Goal: Task Accomplishment & Management: Manage account settings

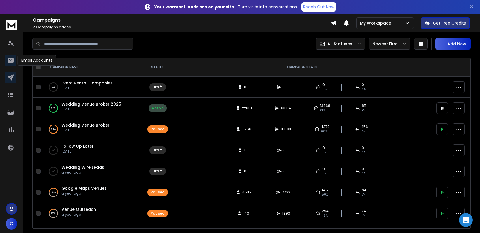
click at [11, 61] on icon at bounding box center [11, 60] width 6 height 5
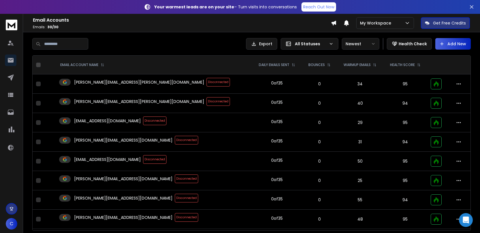
click at [206, 83] on span "Disconnected" at bounding box center [217, 82] width 23 height 9
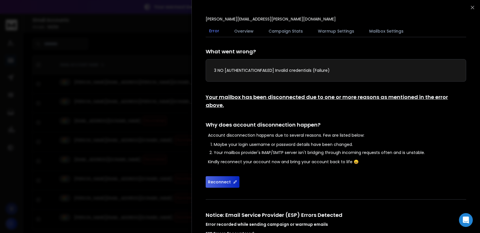
click at [214, 176] on button "Reconnect" at bounding box center [223, 182] width 34 height 12
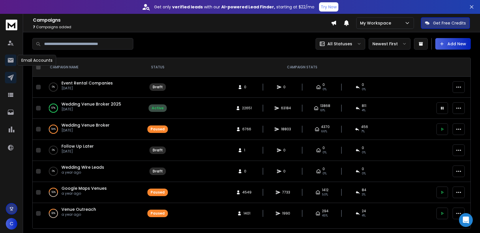
click at [14, 63] on icon at bounding box center [10, 60] width 7 height 7
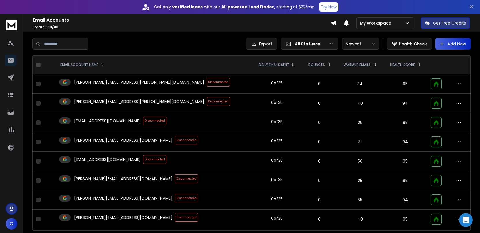
click at [206, 82] on span "Disconnected" at bounding box center [217, 82] width 23 height 9
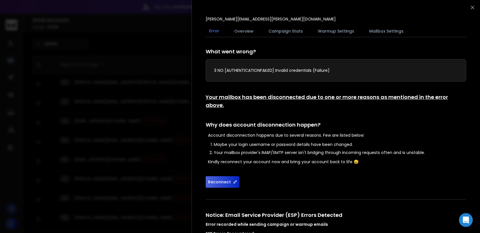
click at [218, 176] on button "Reconnect" at bounding box center [223, 182] width 34 height 12
